Goal: Task Accomplishment & Management: Manage account settings

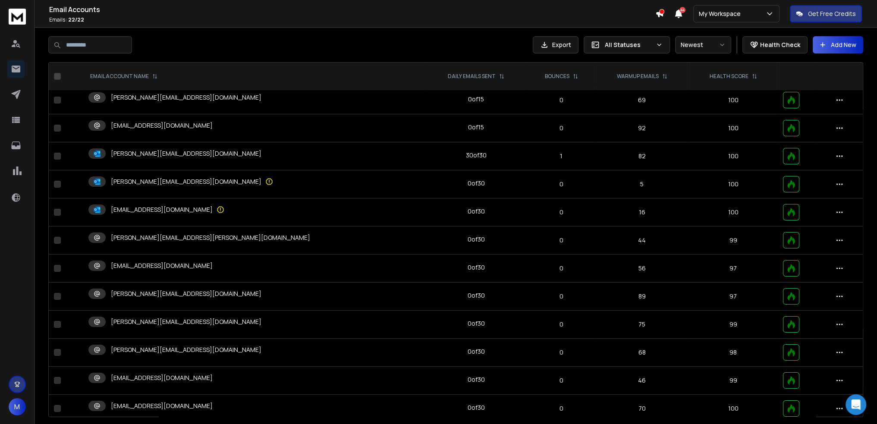
scroll to position [216, 0]
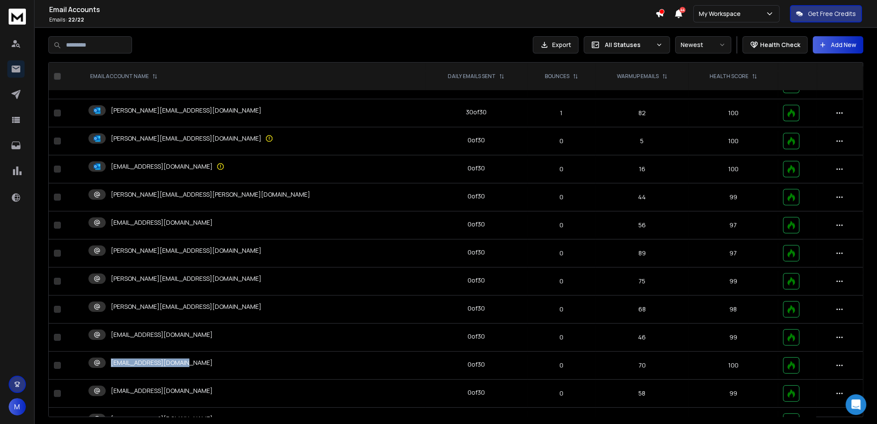
drag, startPoint x: 189, startPoint y: 361, endPoint x: 111, endPoint y: 362, distance: 78.1
click at [111, 362] on div "mzuther@head-source.de" at bounding box center [253, 363] width 331 height 10
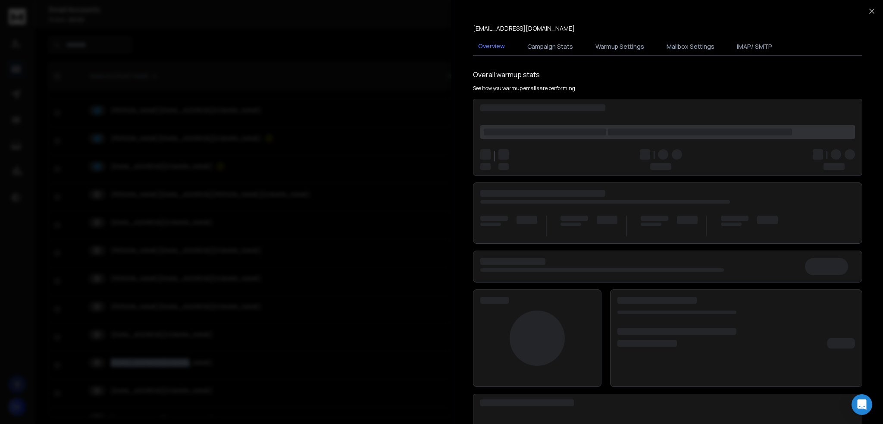
copy p "mzuther@head-source.de"
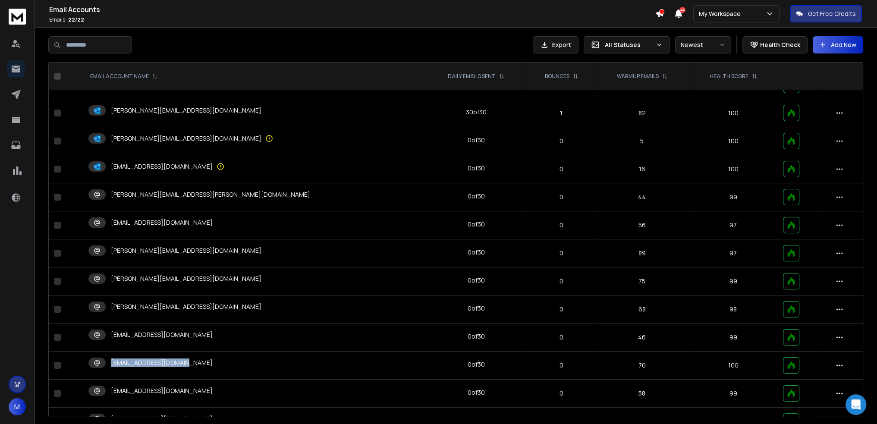
copy p "mzuther@head-source.de"
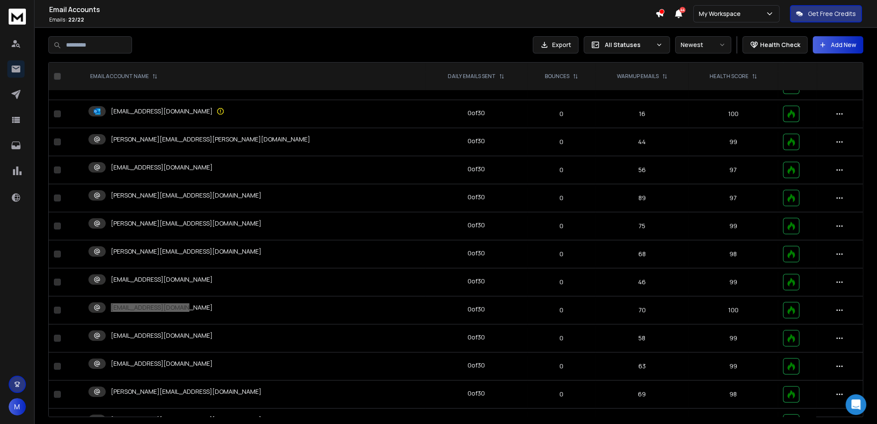
scroll to position [295, 0]
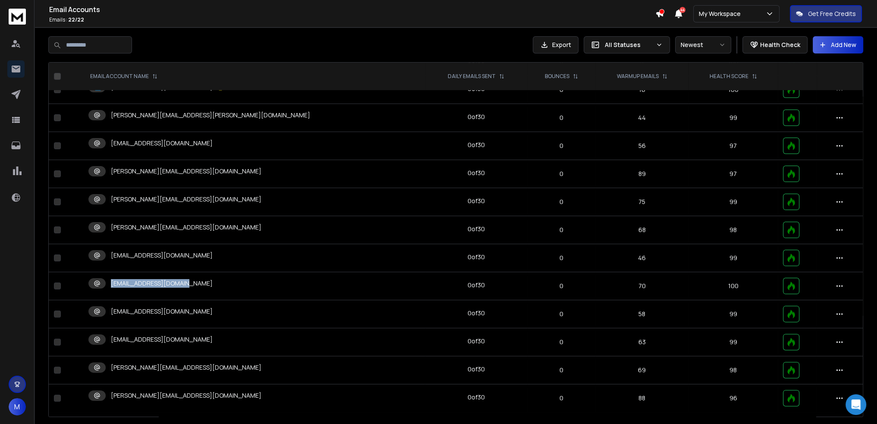
drag, startPoint x: 204, startPoint y: 341, endPoint x: 110, endPoint y: 338, distance: 93.7
click at [110, 338] on div "mzuther@head-sourcing.de" at bounding box center [253, 339] width 331 height 10
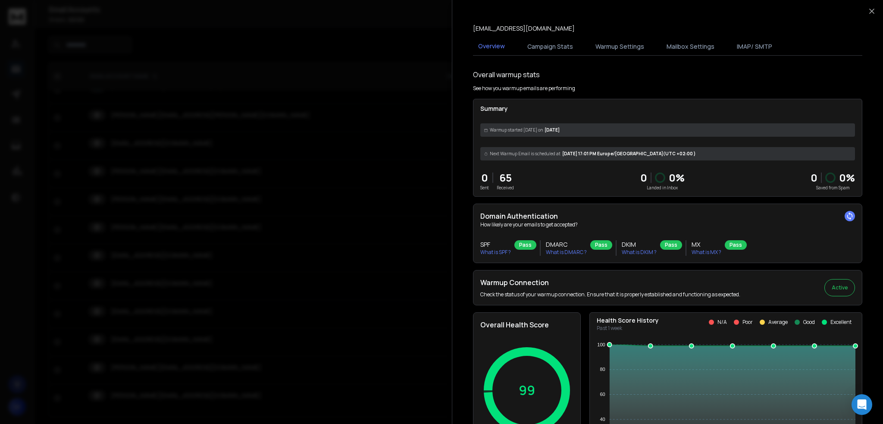
click at [185, 338] on div at bounding box center [441, 212] width 883 height 424
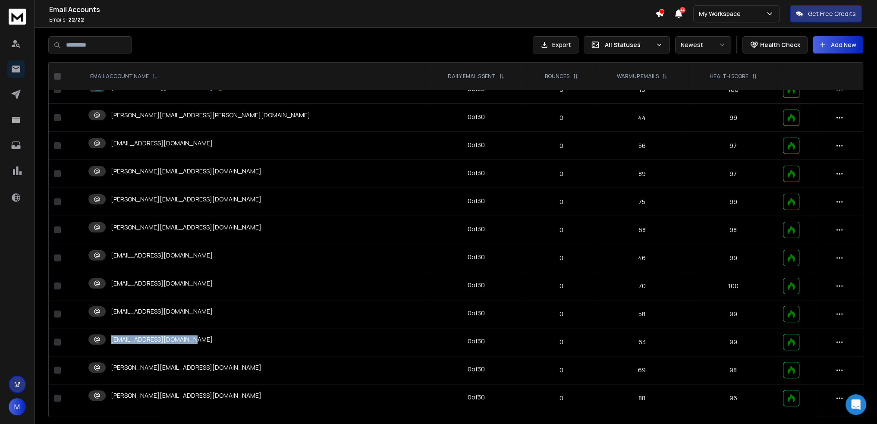
drag, startPoint x: 201, startPoint y: 340, endPoint x: 110, endPoint y: 339, distance: 91.0
click at [110, 339] on div "mzuther@head-sourcing.de" at bounding box center [253, 339] width 331 height 10
copy p "mzuther@head-sourcing.de"
drag, startPoint x: 185, startPoint y: 362, endPoint x: 110, endPoint y: 365, distance: 74.3
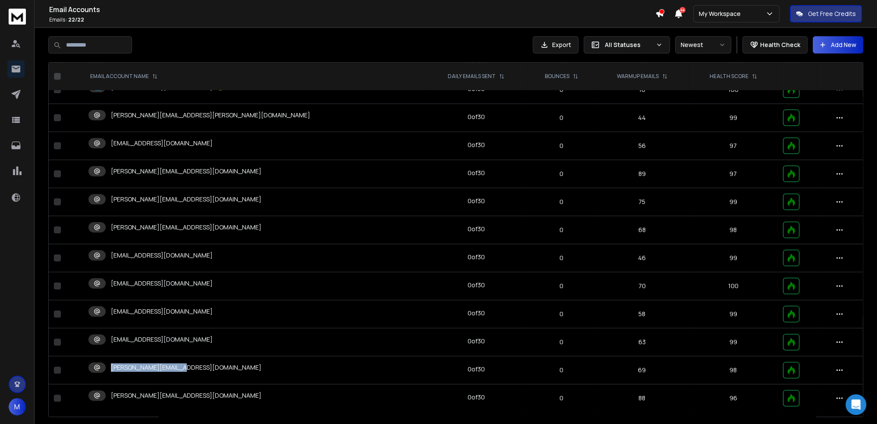
click at [110, 365] on div "michael@headsource.de" at bounding box center [253, 367] width 331 height 10
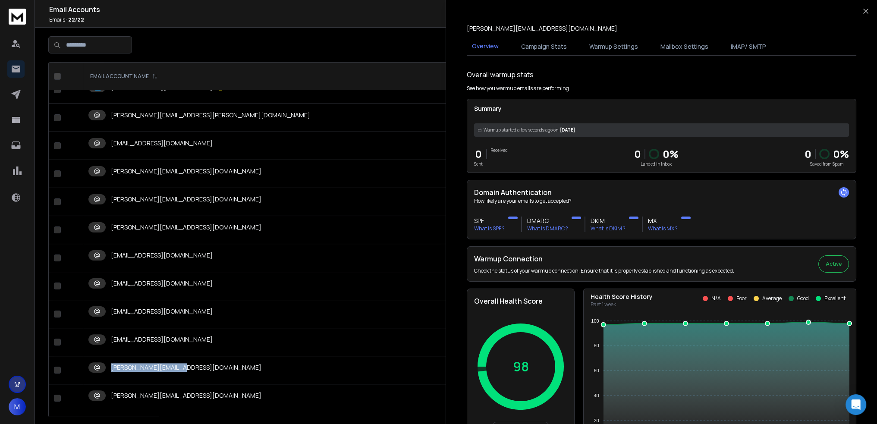
copy p "michael@headsource.de"
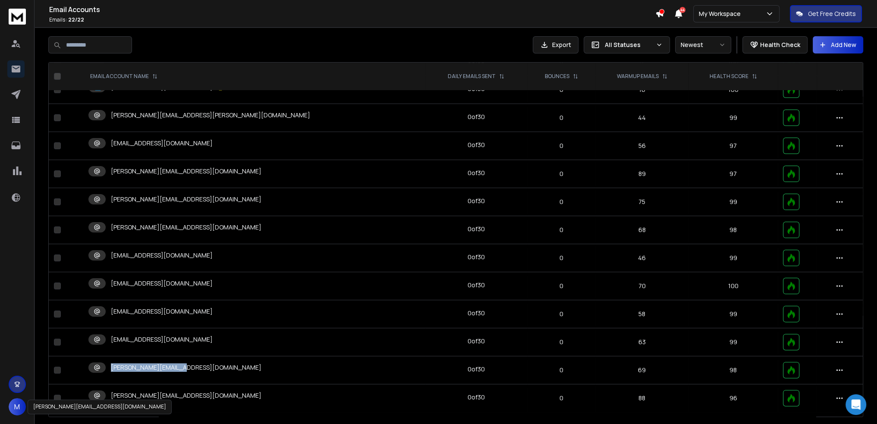
click at [16, 409] on span "M" at bounding box center [17, 406] width 17 height 17
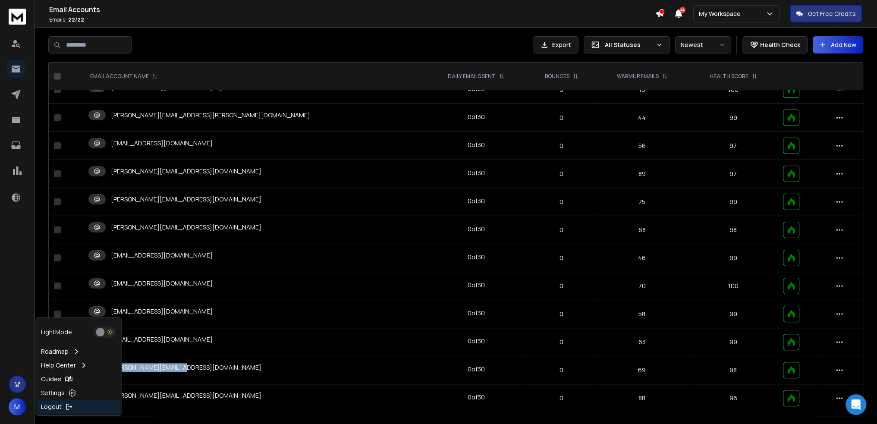
click at [58, 405] on p "Logout" at bounding box center [51, 406] width 21 height 9
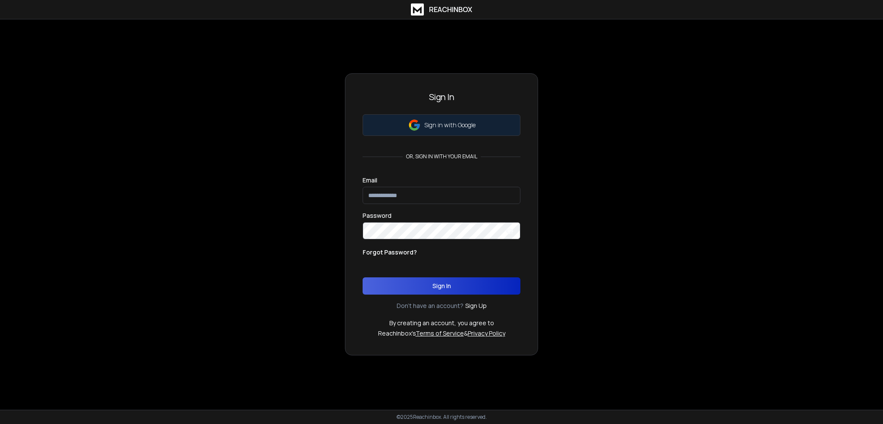
click at [489, 131] on button "Sign in with Google" at bounding box center [442, 125] width 158 height 22
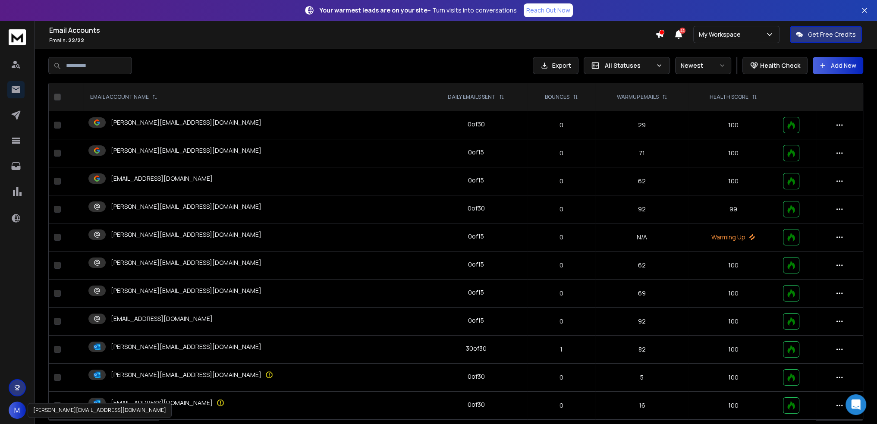
click at [16, 409] on span "M" at bounding box center [17, 410] width 17 height 17
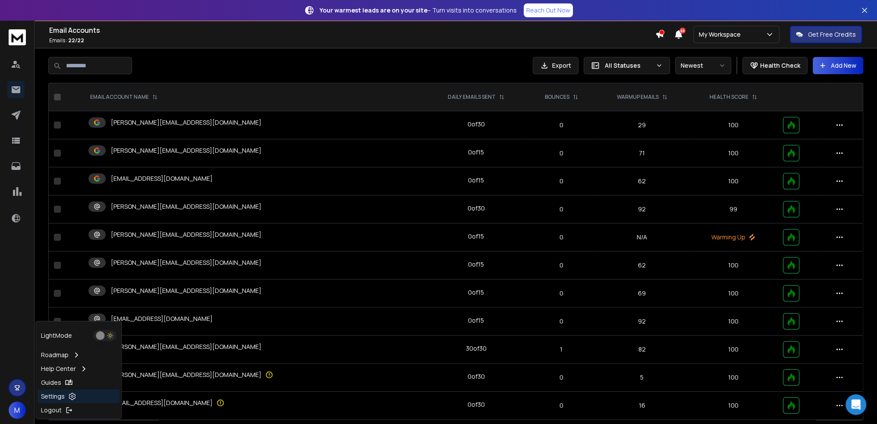
click at [59, 397] on p "Settings" at bounding box center [53, 396] width 24 height 9
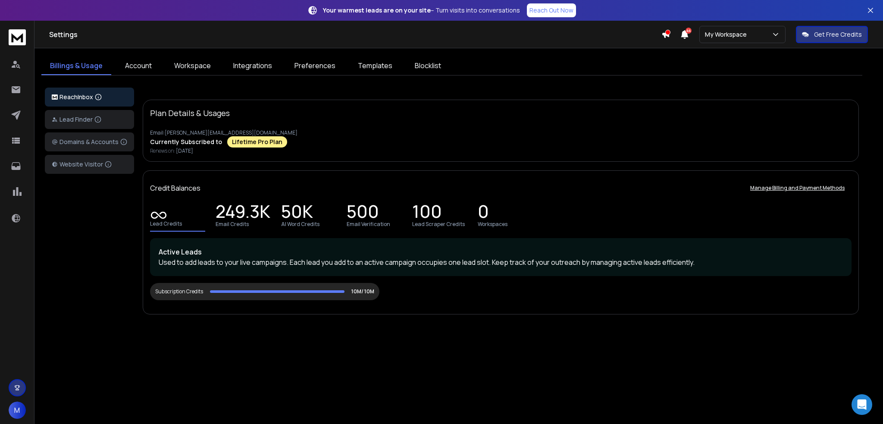
click at [142, 66] on link "Account" at bounding box center [138, 66] width 44 height 18
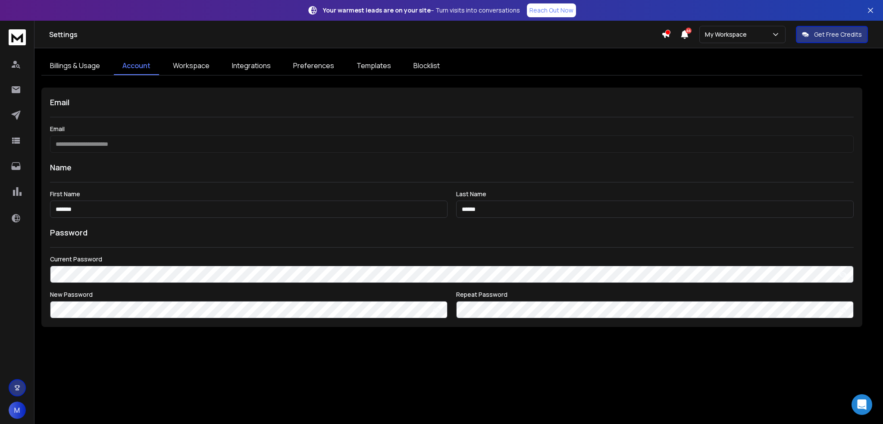
click at [437, 309] on icon at bounding box center [437, 310] width 6 height 6
click at [437, 310] on icon at bounding box center [437, 310] width 3 height 3
click at [844, 311] on icon at bounding box center [843, 310] width 8 height 8
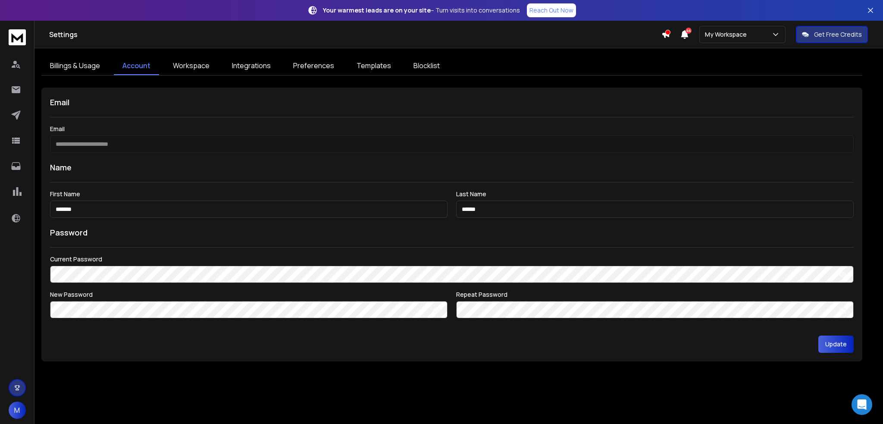
click at [841, 346] on button "Update" at bounding box center [836, 344] width 35 height 17
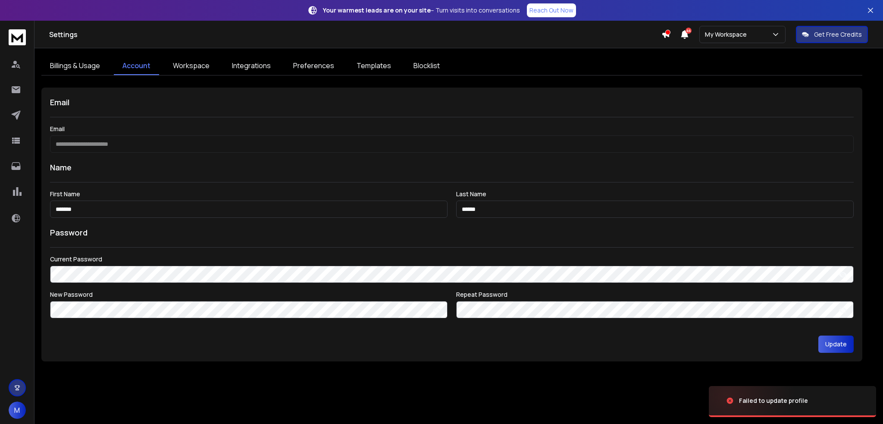
click at [845, 312] on icon at bounding box center [843, 310] width 8 height 8
click at [435, 312] on icon at bounding box center [437, 310] width 8 height 5
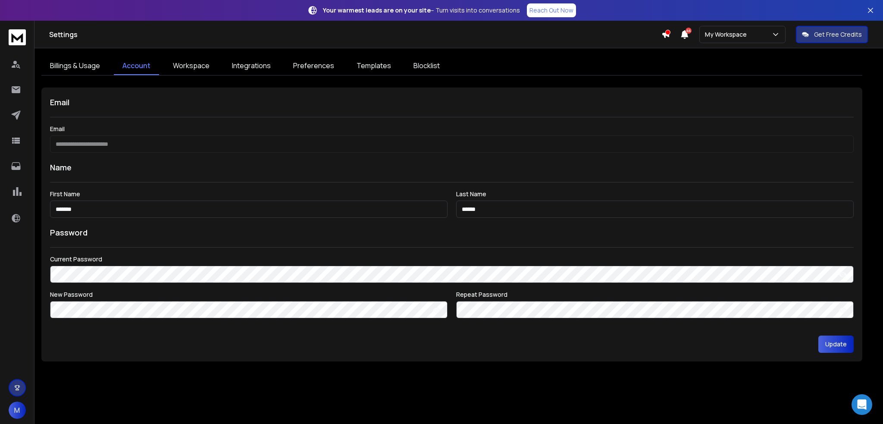
click at [845, 277] on icon at bounding box center [843, 275] width 8 height 8
click at [836, 342] on button "Update" at bounding box center [836, 344] width 35 height 17
click at [19, 410] on span "M" at bounding box center [17, 410] width 17 height 17
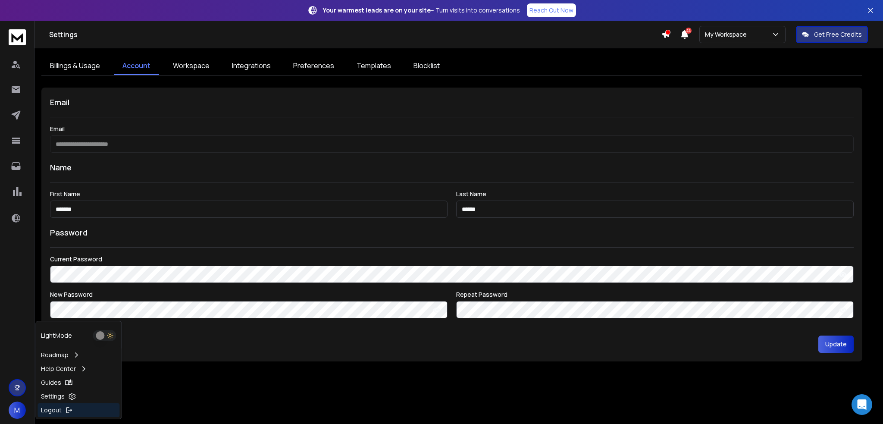
click at [48, 412] on p "Logout" at bounding box center [51, 410] width 21 height 9
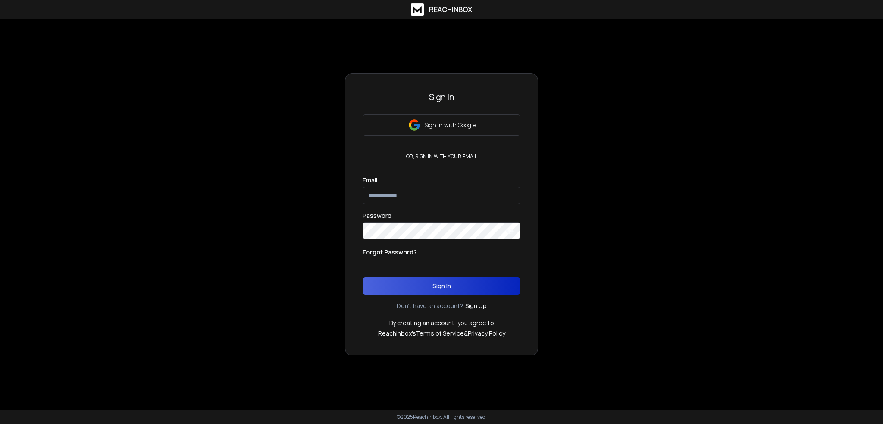
click at [397, 189] on input "email" at bounding box center [442, 195] width 158 height 17
click at [401, 193] on input "email" at bounding box center [442, 195] width 158 height 17
type input "**********"
click at [511, 231] on icon at bounding box center [510, 231] width 8 height 8
click at [363, 277] on button "Sign In" at bounding box center [442, 285] width 158 height 17
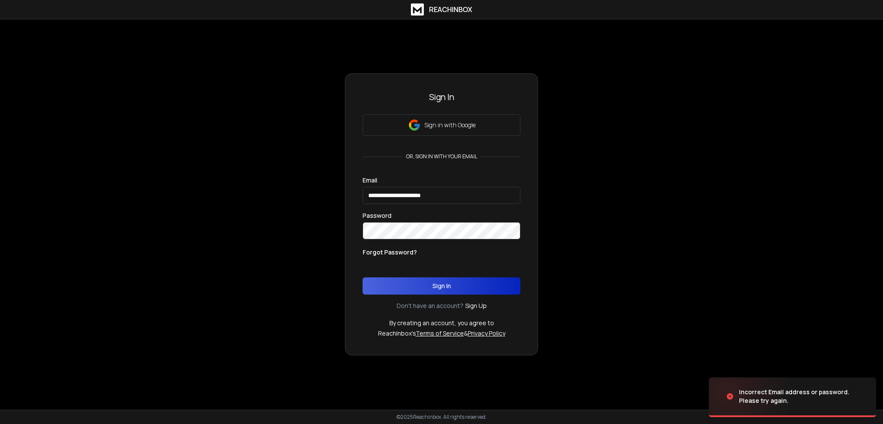
click at [363, 277] on button "Sign In" at bounding box center [442, 285] width 158 height 17
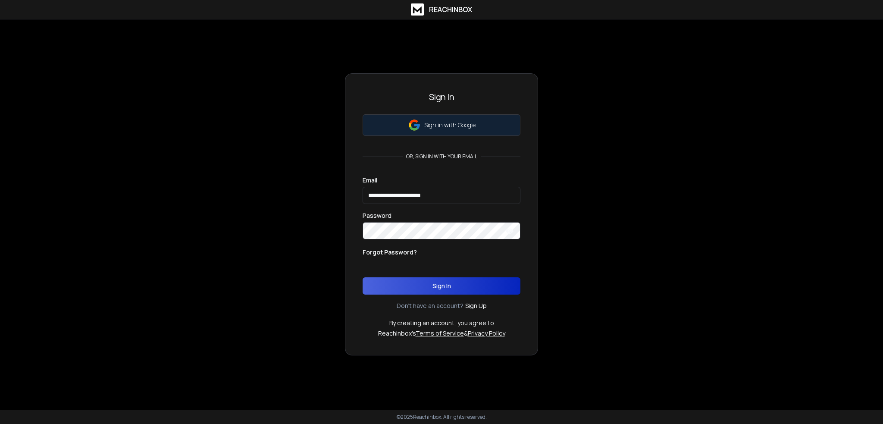
click at [441, 128] on p "Sign in with Google" at bounding box center [449, 125] width 51 height 9
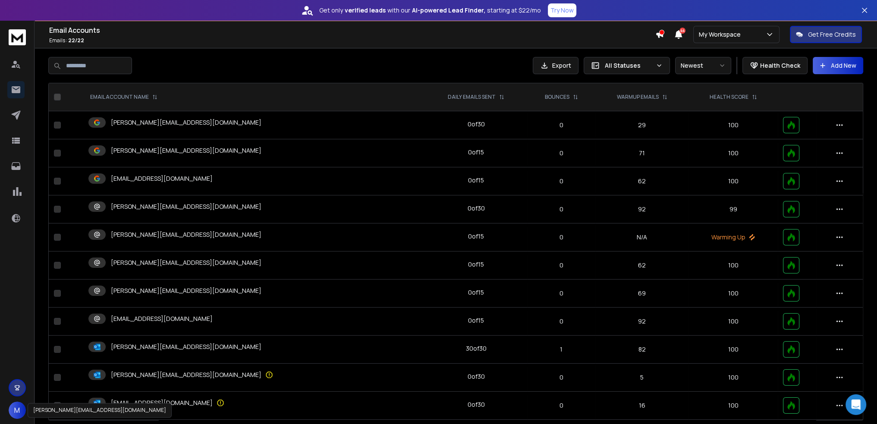
click at [20, 409] on span "M" at bounding box center [17, 410] width 17 height 17
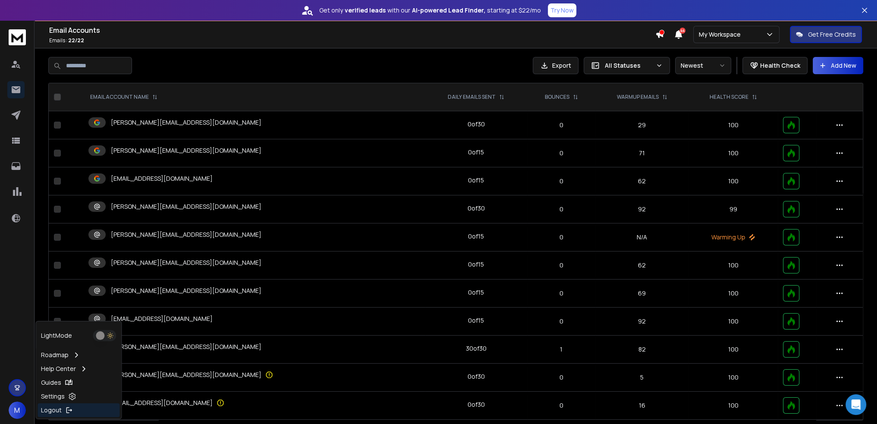
click at [62, 410] on div "Logout" at bounding box center [79, 410] width 82 height 14
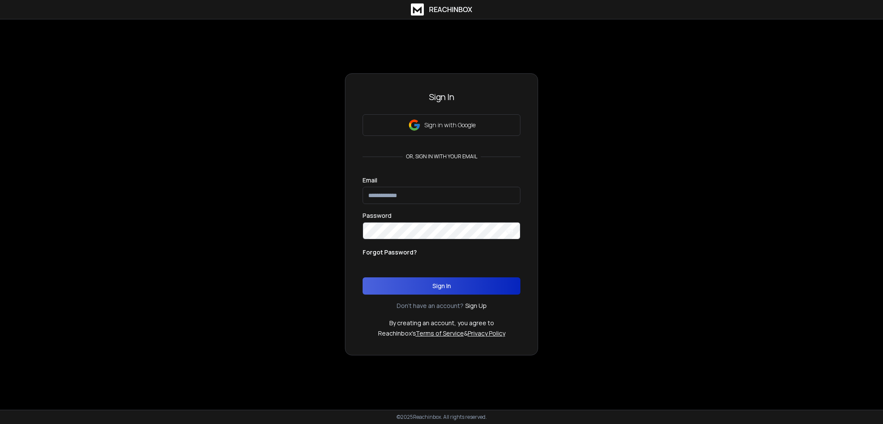
click at [414, 182] on div "Email" at bounding box center [442, 180] width 158 height 6
click at [414, 192] on input "email" at bounding box center [442, 195] width 158 height 17
type input "**********"
click at [510, 231] on icon at bounding box center [510, 231] width 6 height 6
click at [392, 284] on button "Sign In" at bounding box center [442, 285] width 158 height 17
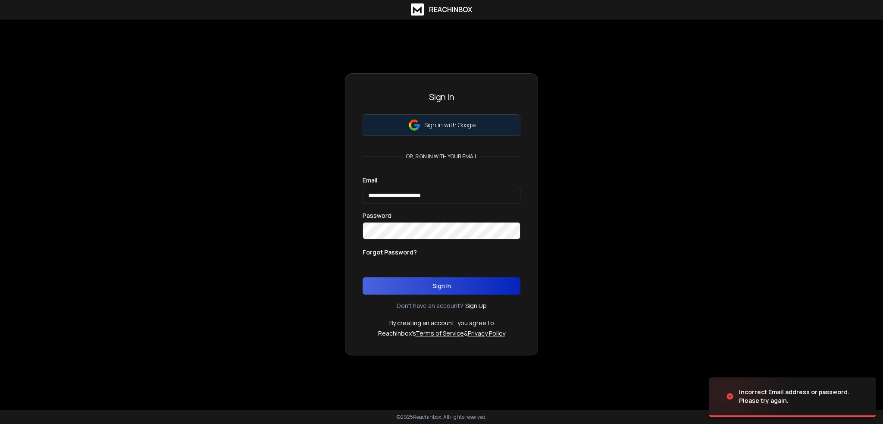
click at [456, 125] on p "Sign in with Google" at bounding box center [449, 125] width 51 height 9
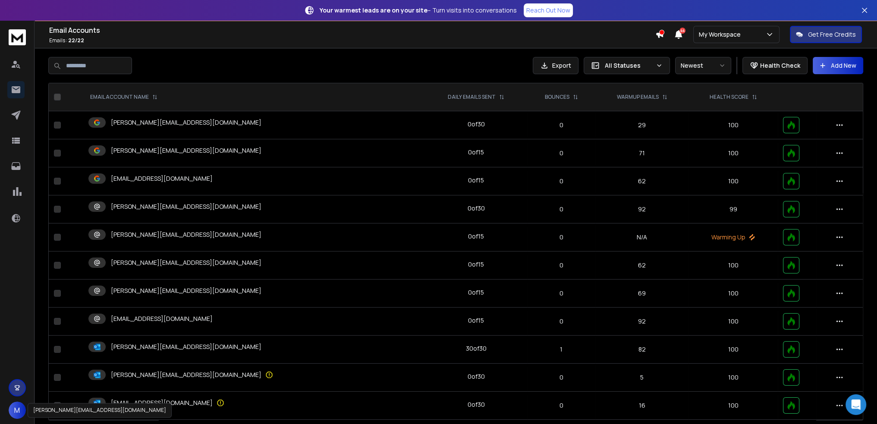
click at [19, 411] on span "M" at bounding box center [17, 410] width 17 height 17
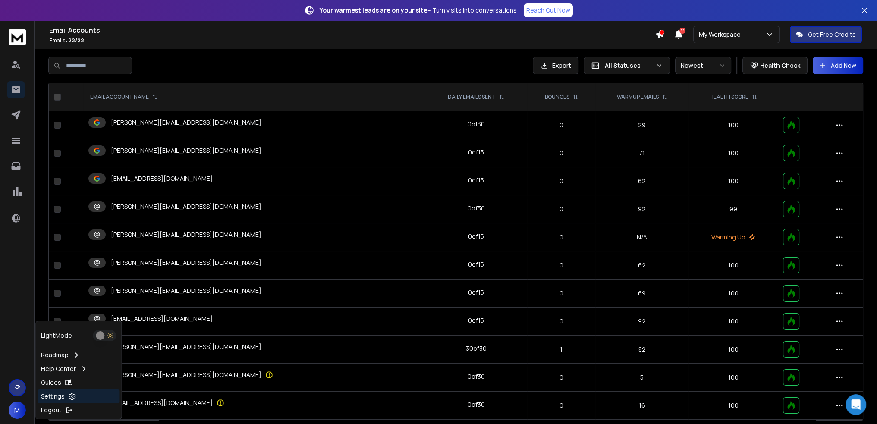
click at [59, 397] on p "Settings" at bounding box center [53, 396] width 24 height 9
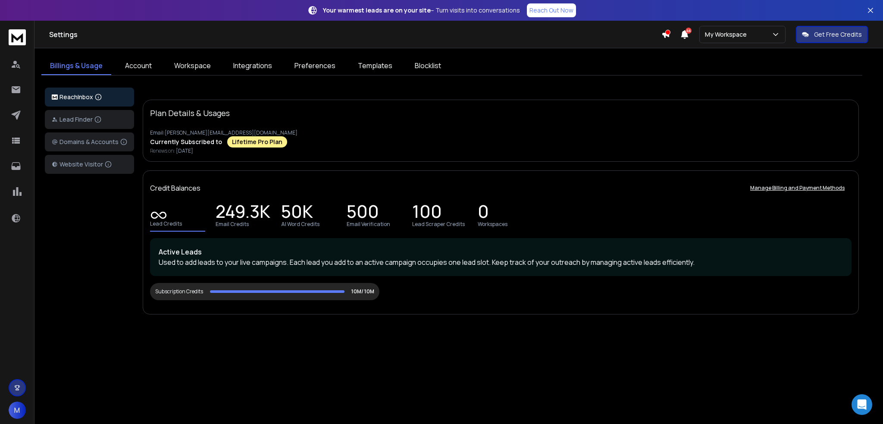
click at [66, 143] on button "Domains & Accounts" at bounding box center [89, 141] width 89 height 19
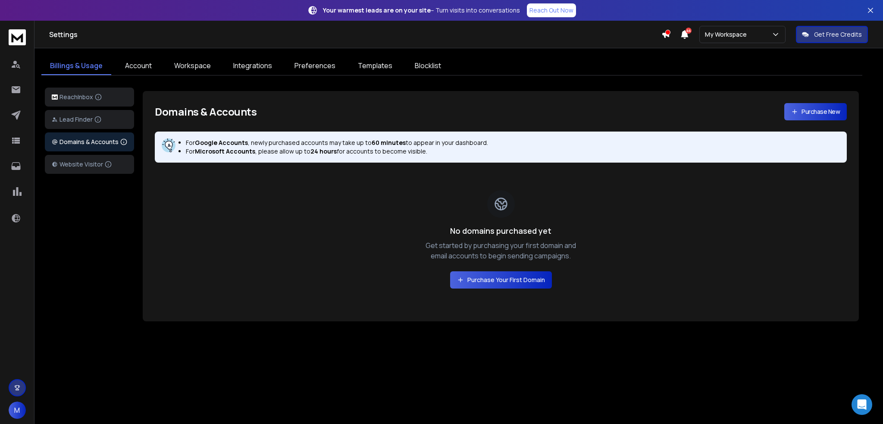
click at [79, 100] on button "ReachInbox" at bounding box center [89, 97] width 89 height 19
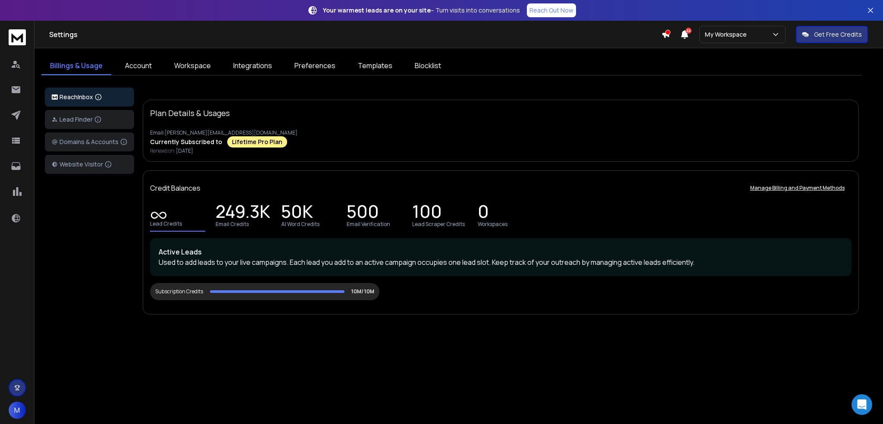
click at [137, 62] on link "Account" at bounding box center [138, 66] width 44 height 18
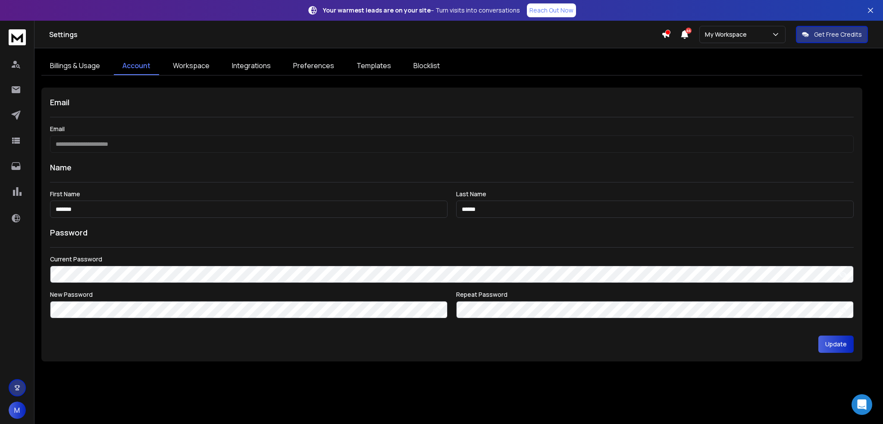
click at [440, 310] on icon at bounding box center [437, 310] width 8 height 5
click at [846, 308] on icon at bounding box center [843, 310] width 8 height 8
drag, startPoint x: 832, startPoint y: 340, endPoint x: 836, endPoint y: 341, distance: 4.4
click at [833, 341] on button "Update" at bounding box center [836, 344] width 35 height 17
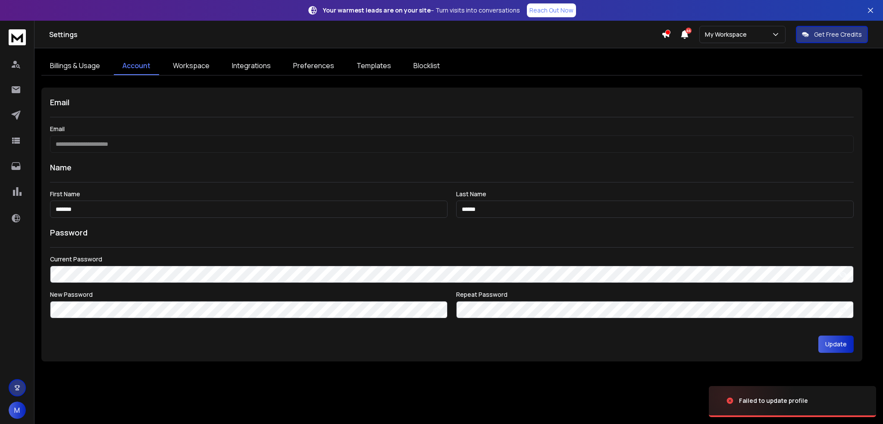
click at [842, 276] on icon at bounding box center [843, 274] width 8 height 5
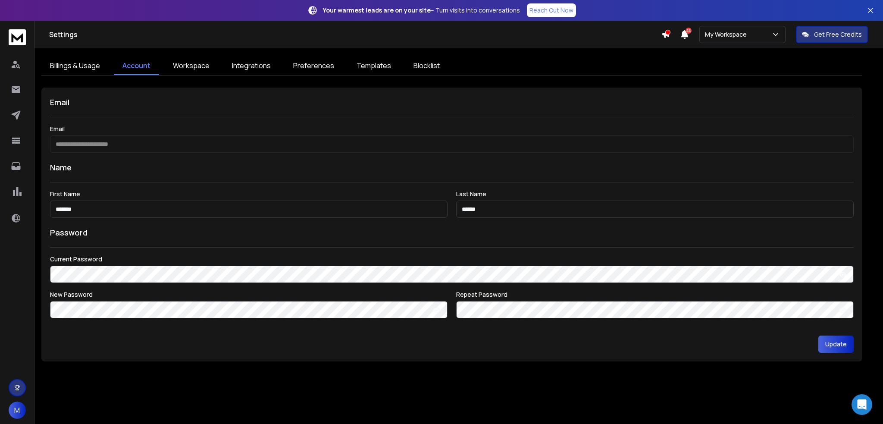
click at [249, 67] on link "Integrations" at bounding box center [251, 66] width 56 height 18
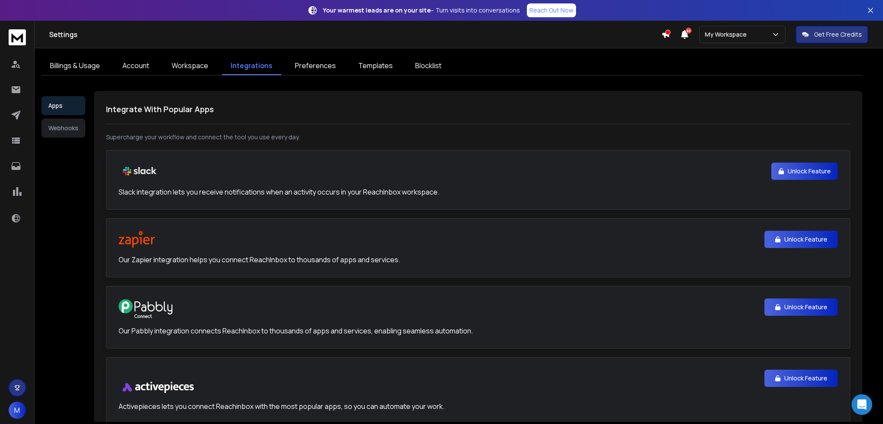
click at [206, 63] on link "Workspace" at bounding box center [190, 66] width 54 height 18
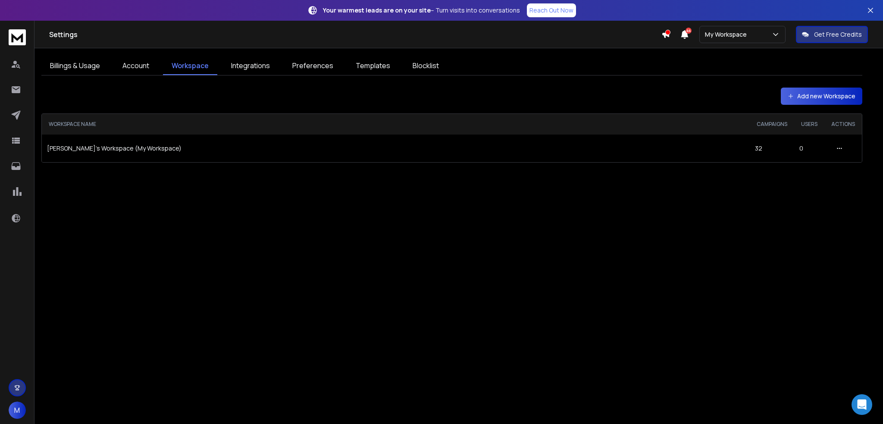
click at [320, 69] on link "Preferences" at bounding box center [313, 66] width 58 height 18
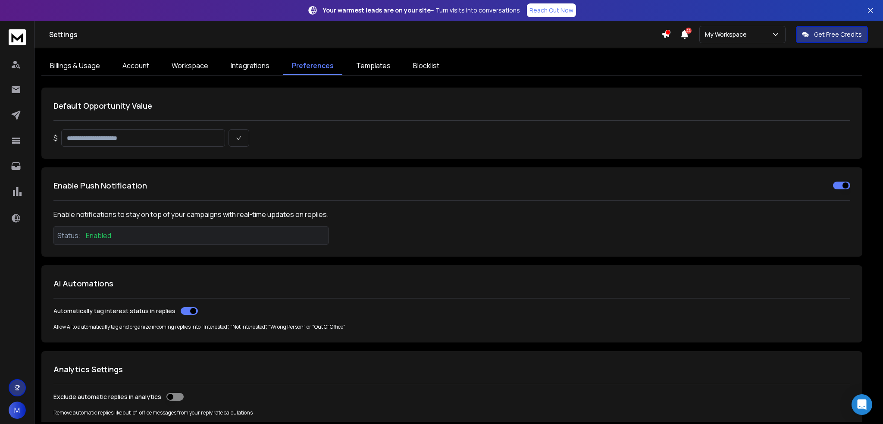
click at [367, 66] on link "Templates" at bounding box center [374, 66] width 52 height 18
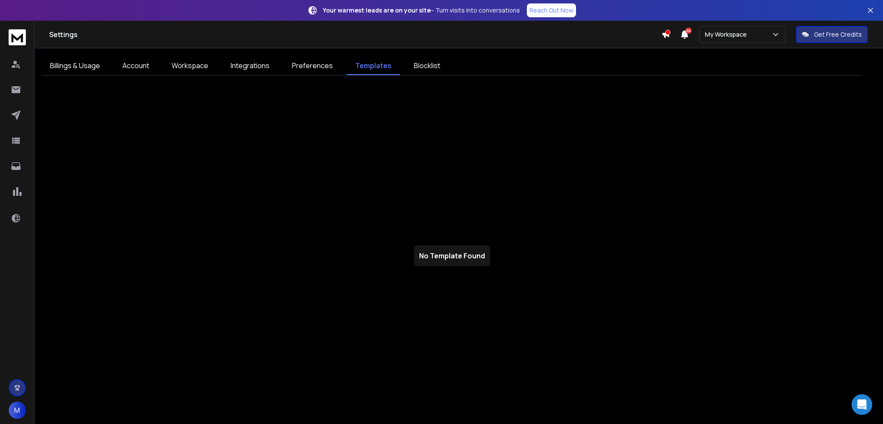
click at [418, 68] on link "Blocklist" at bounding box center [427, 66] width 44 height 18
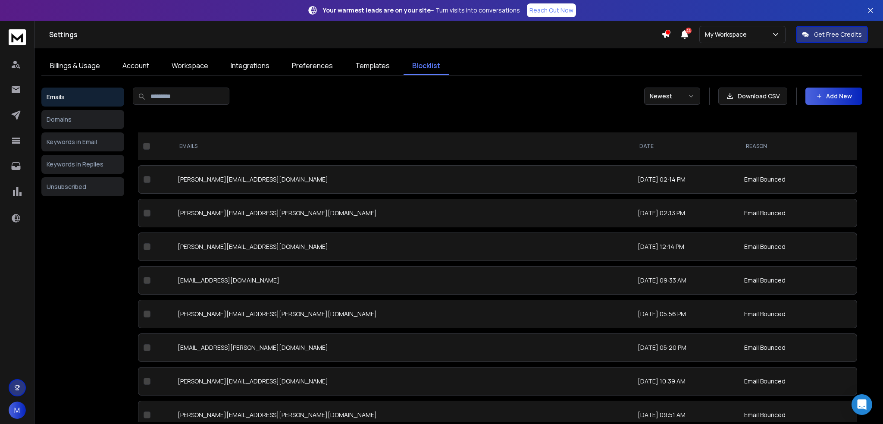
click at [75, 115] on button "Domains" at bounding box center [82, 119] width 83 height 19
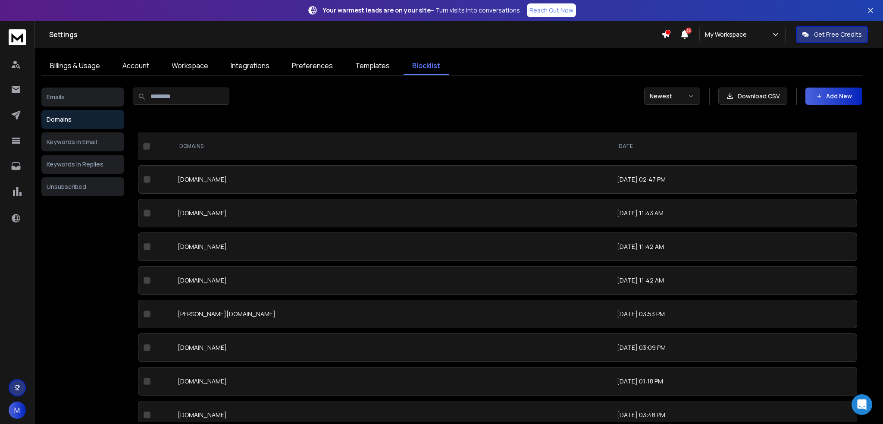
click at [85, 135] on email "Keywords in Email" at bounding box center [82, 141] width 83 height 19
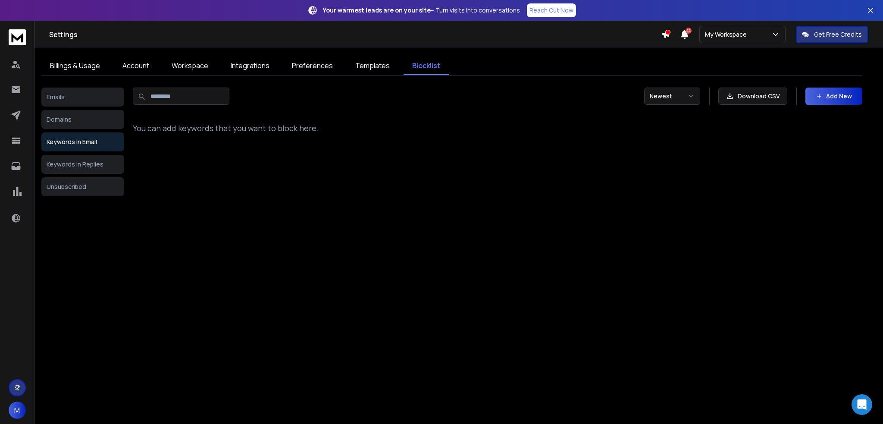
click at [90, 155] on replies "Keywords in Replies" at bounding box center [82, 164] width 83 height 19
click at [94, 182] on button "Unsubscribed" at bounding box center [82, 186] width 83 height 19
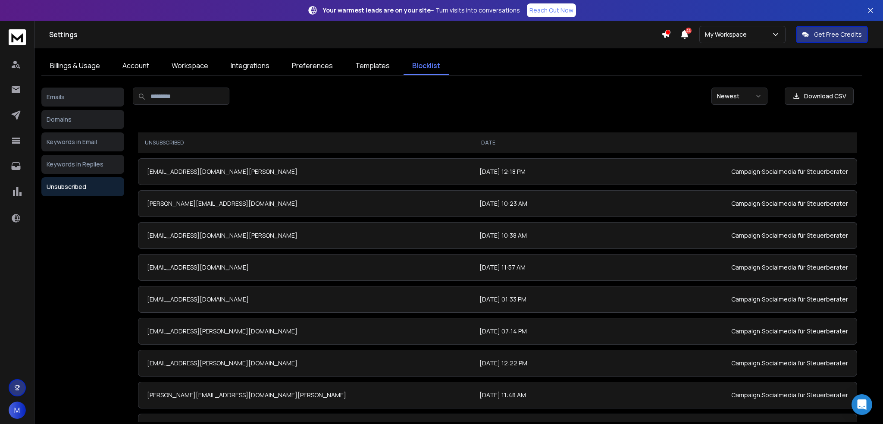
click at [132, 66] on link "Account" at bounding box center [136, 66] width 44 height 18
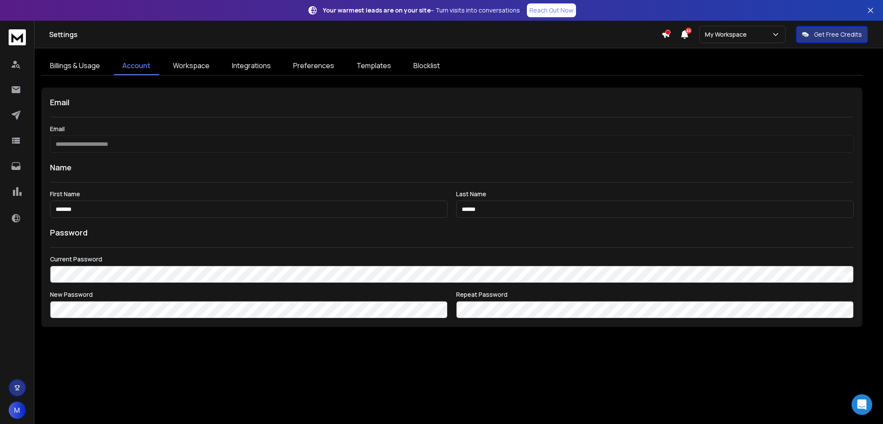
click at [871, 10] on icon at bounding box center [870, 10] width 5 height 5
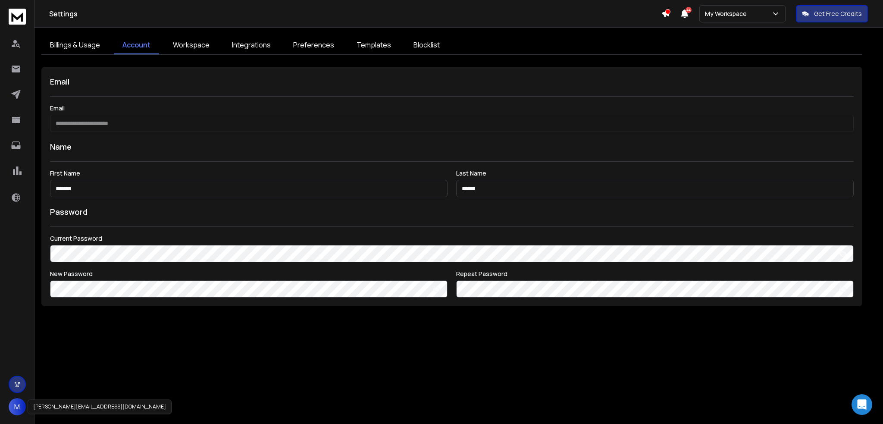
click at [19, 410] on span "M" at bounding box center [17, 406] width 17 height 17
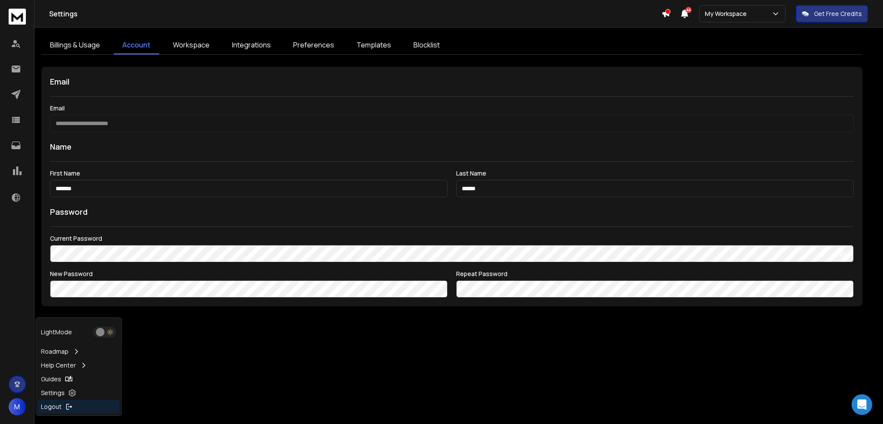
click at [53, 404] on p "Logout" at bounding box center [51, 406] width 21 height 9
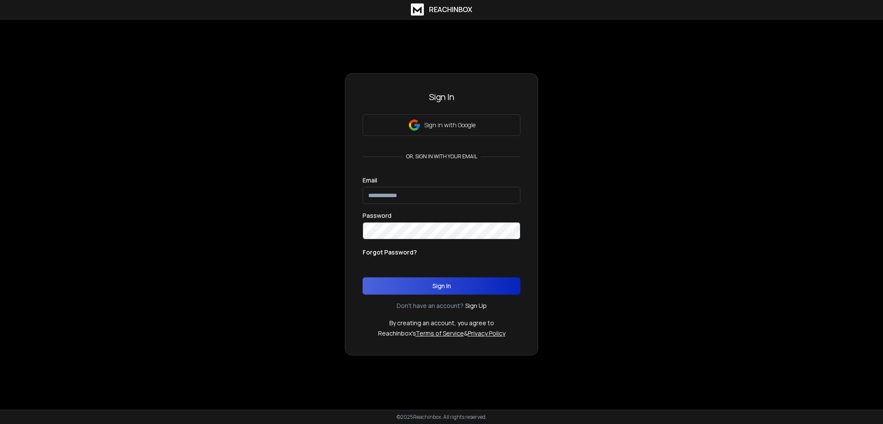
click at [409, 199] on input "email" at bounding box center [442, 195] width 158 height 17
type input "**********"
click at [417, 292] on button "Sign In" at bounding box center [442, 285] width 158 height 17
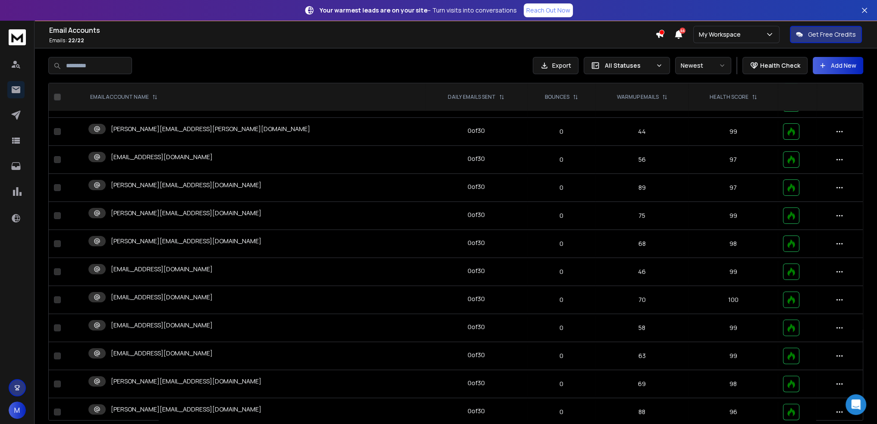
scroll to position [312, 0]
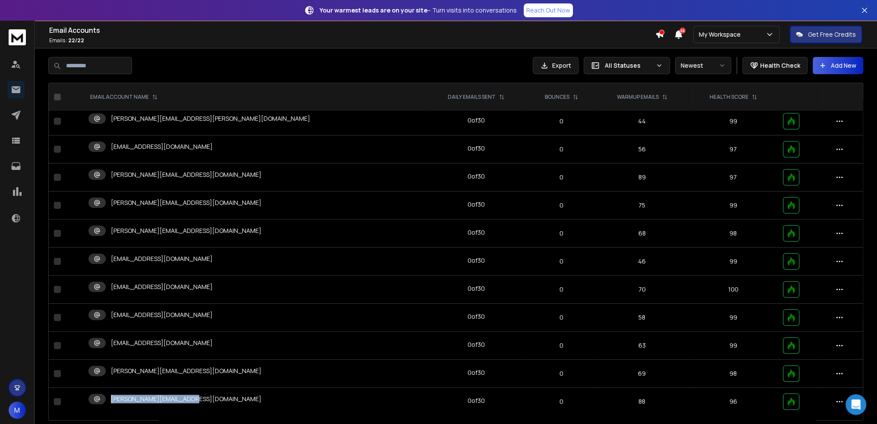
drag, startPoint x: 158, startPoint y: 395, endPoint x: 111, endPoint y: 396, distance: 46.6
click at [111, 396] on div "[PERSON_NAME][EMAIL_ADDRESS][DOMAIN_NAME]" at bounding box center [253, 399] width 331 height 10
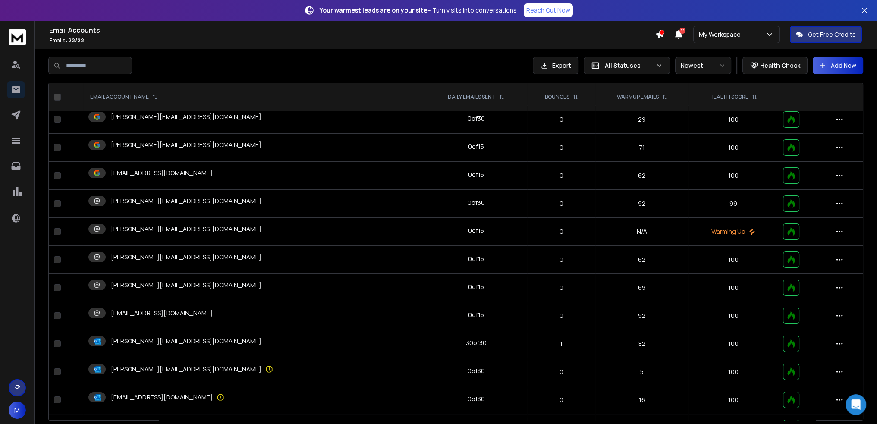
scroll to position [0, 0]
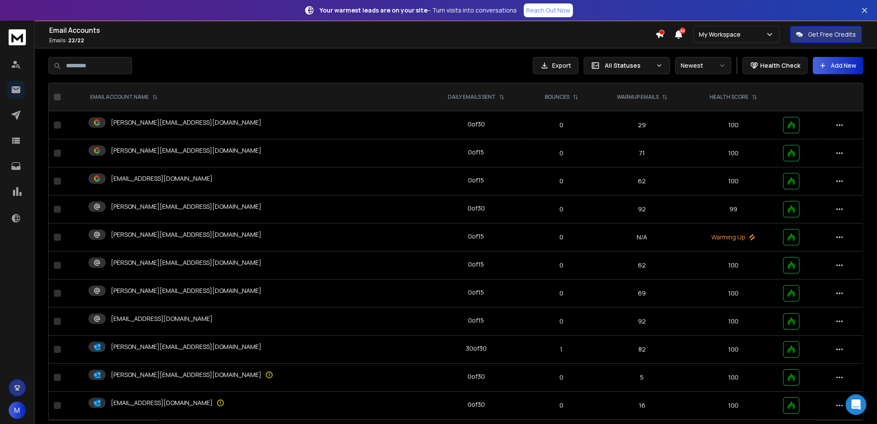
click at [278, 78] on div "Export All Statuses Newest Health Check Add New EMAIL ACCOUNT NAME DAILY EMAILS…" at bounding box center [455, 239] width 815 height 364
click at [12, 91] on icon at bounding box center [16, 89] width 9 height 7
click at [16, 117] on icon at bounding box center [15, 114] width 9 height 9
